Goal: Task Accomplishment & Management: Manage account settings

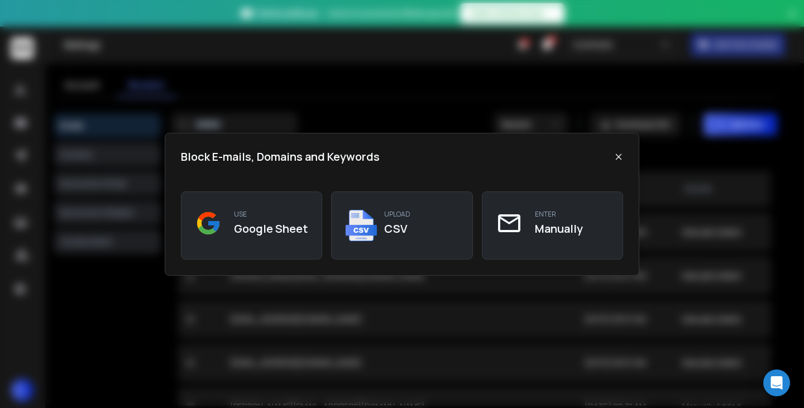
click at [400, 212] on p "upload" at bounding box center [397, 214] width 26 height 9
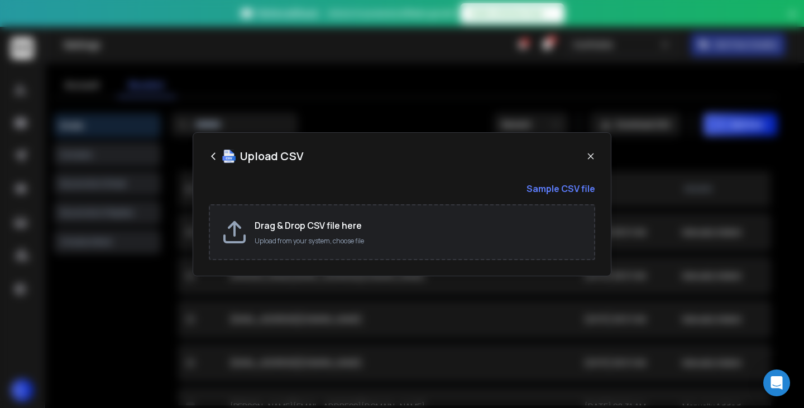
click at [343, 226] on h2 "Drag & Drop CSV file here" at bounding box center [419, 225] width 328 height 13
type input "**********"
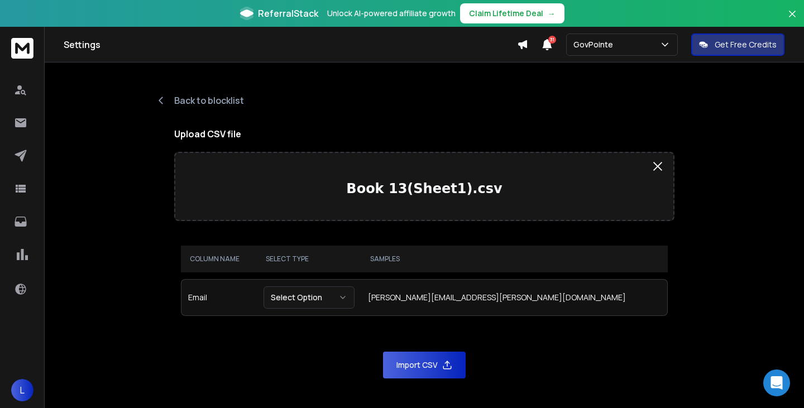
click at [355, 294] on button "Select Option" at bounding box center [309, 298] width 91 height 22
click at [428, 363] on button "Import CSV" at bounding box center [424, 365] width 83 height 27
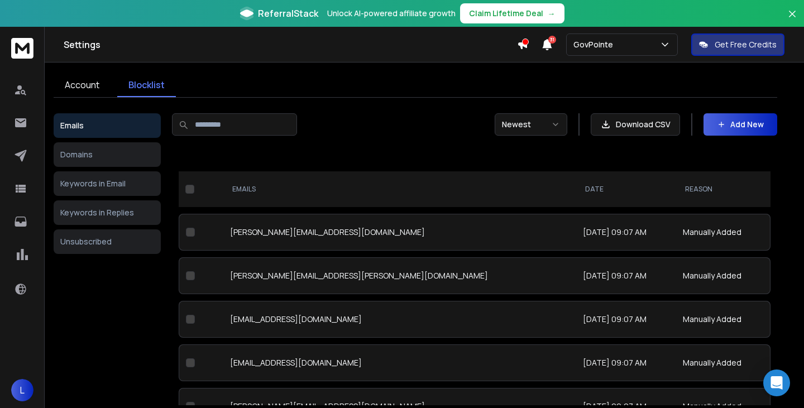
click at [718, 130] on button "Add New" at bounding box center [741, 124] width 74 height 22
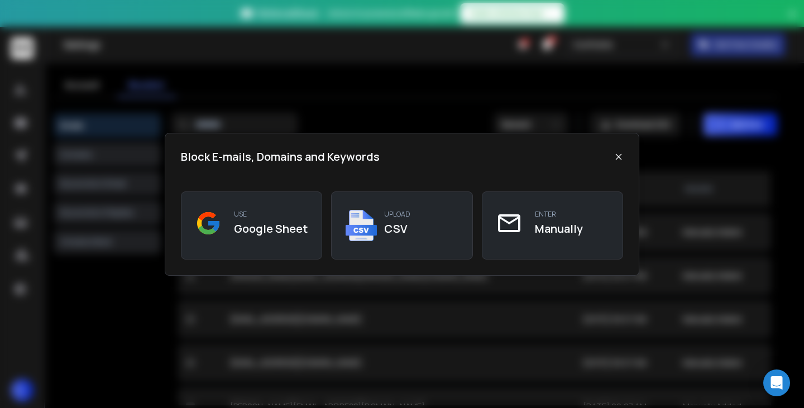
click at [413, 225] on div "upload CSV" at bounding box center [401, 226] width 141 height 68
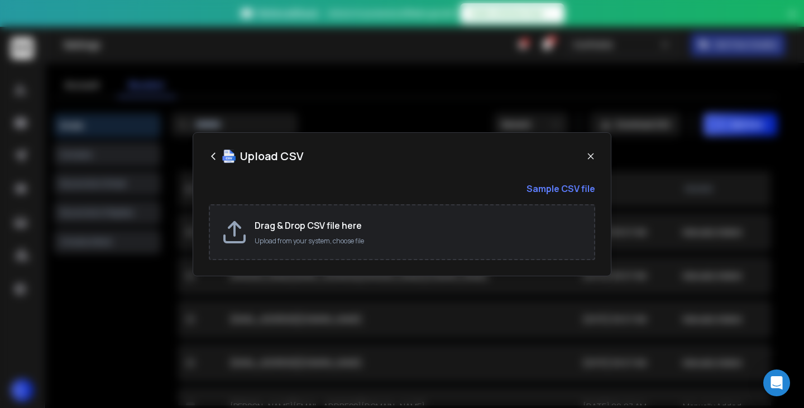
click at [393, 225] on h2 "Drag & Drop CSV file here" at bounding box center [419, 225] width 328 height 13
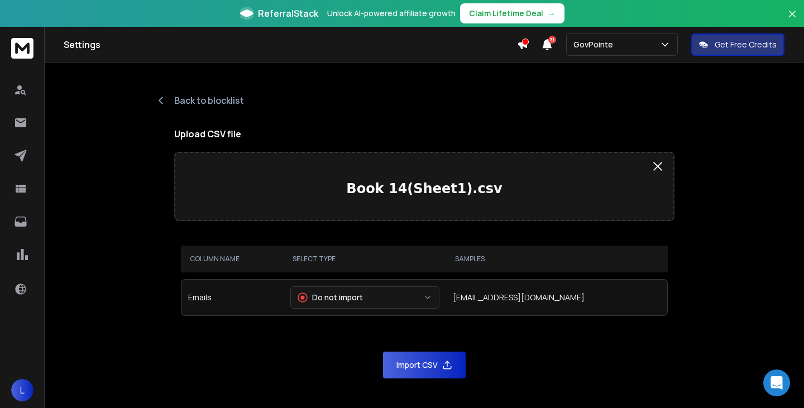
click at [363, 303] on div "Do not import" at bounding box center [330, 297] width 65 height 11
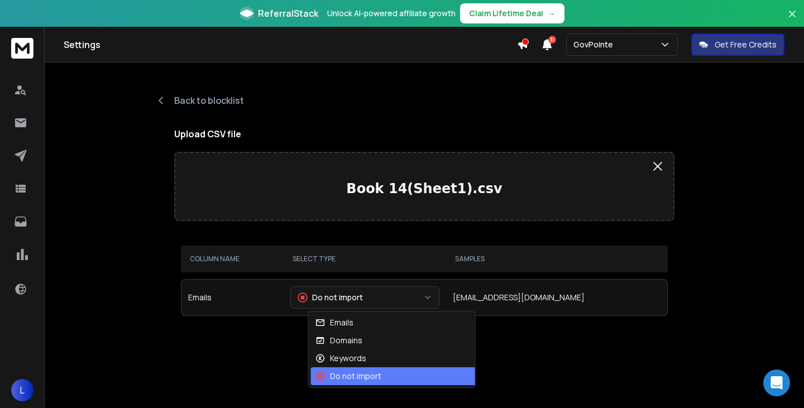
scroll to position [0, 2]
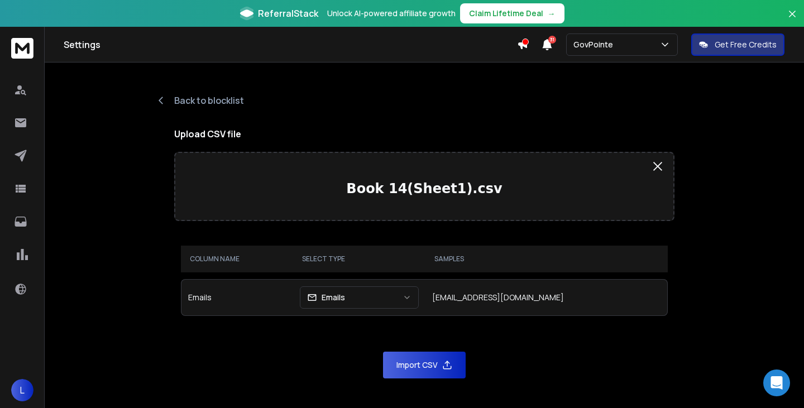
click at [431, 366] on button "Import CSV" at bounding box center [424, 365] width 83 height 27
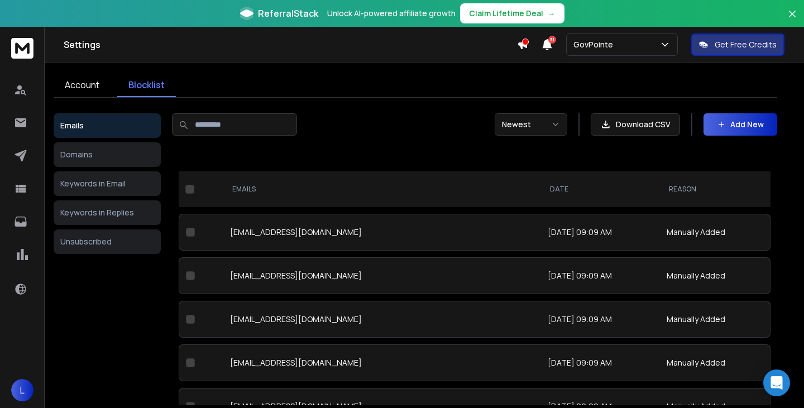
click at [221, 128] on input at bounding box center [234, 124] width 125 height 22
paste input "**********"
type input "**********"
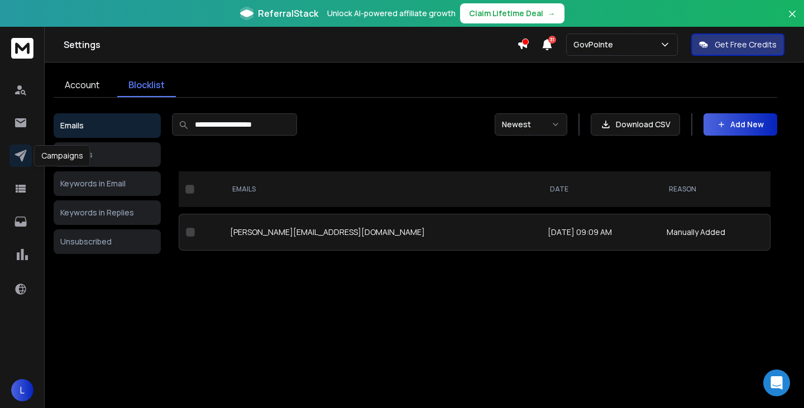
click at [29, 154] on link at bounding box center [20, 156] width 22 height 22
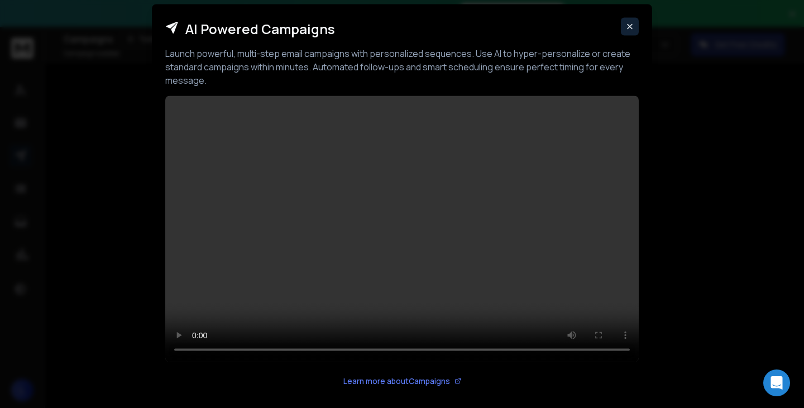
click at [628, 30] on icon at bounding box center [630, 26] width 9 height 9
